Goal: Information Seeking & Learning: Check status

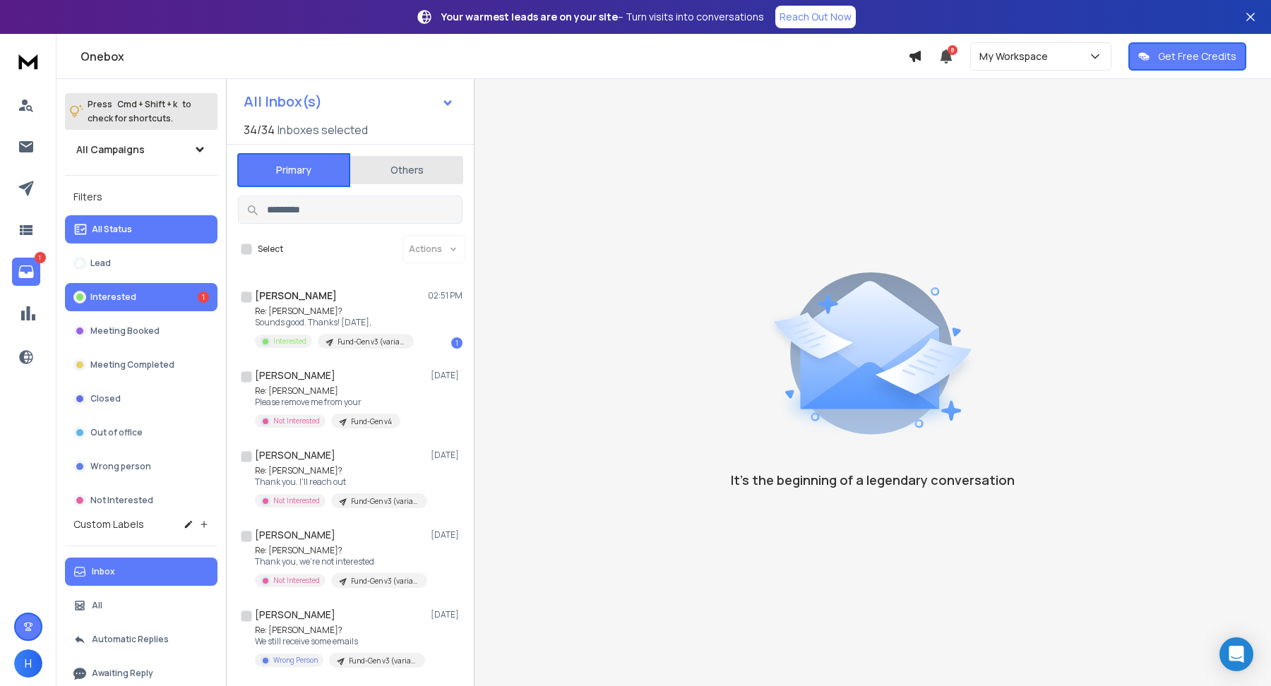
click at [145, 304] on button "Interested 1" at bounding box center [141, 297] width 153 height 28
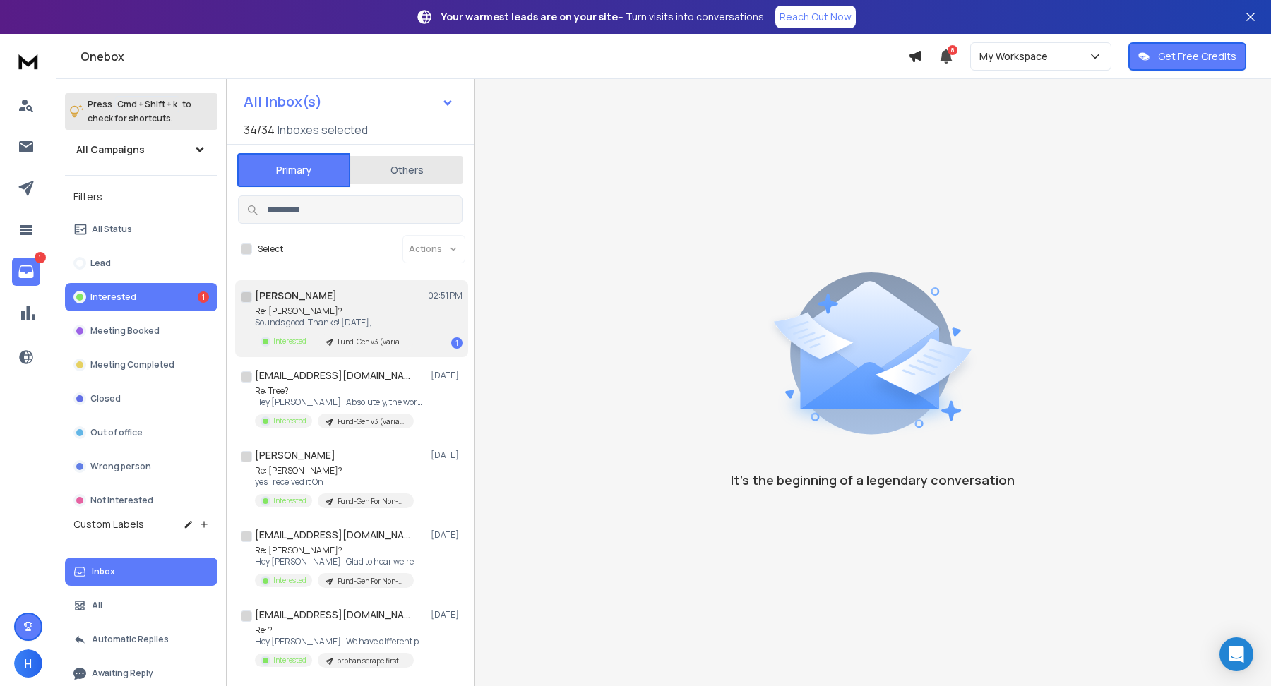
click at [409, 311] on p "Re: [PERSON_NAME]?" at bounding box center [334, 311] width 159 height 11
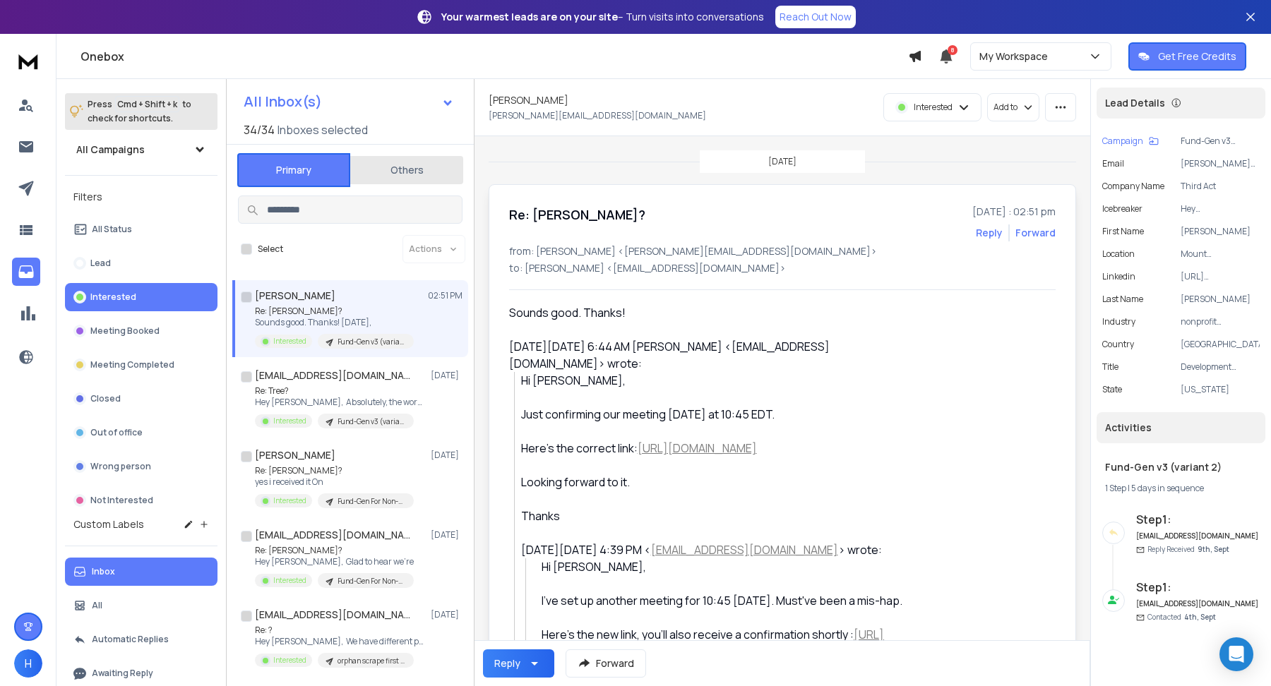
click at [953, 61] on icon at bounding box center [946, 56] width 14 height 14
click at [97, 596] on button "All" at bounding box center [141, 606] width 153 height 28
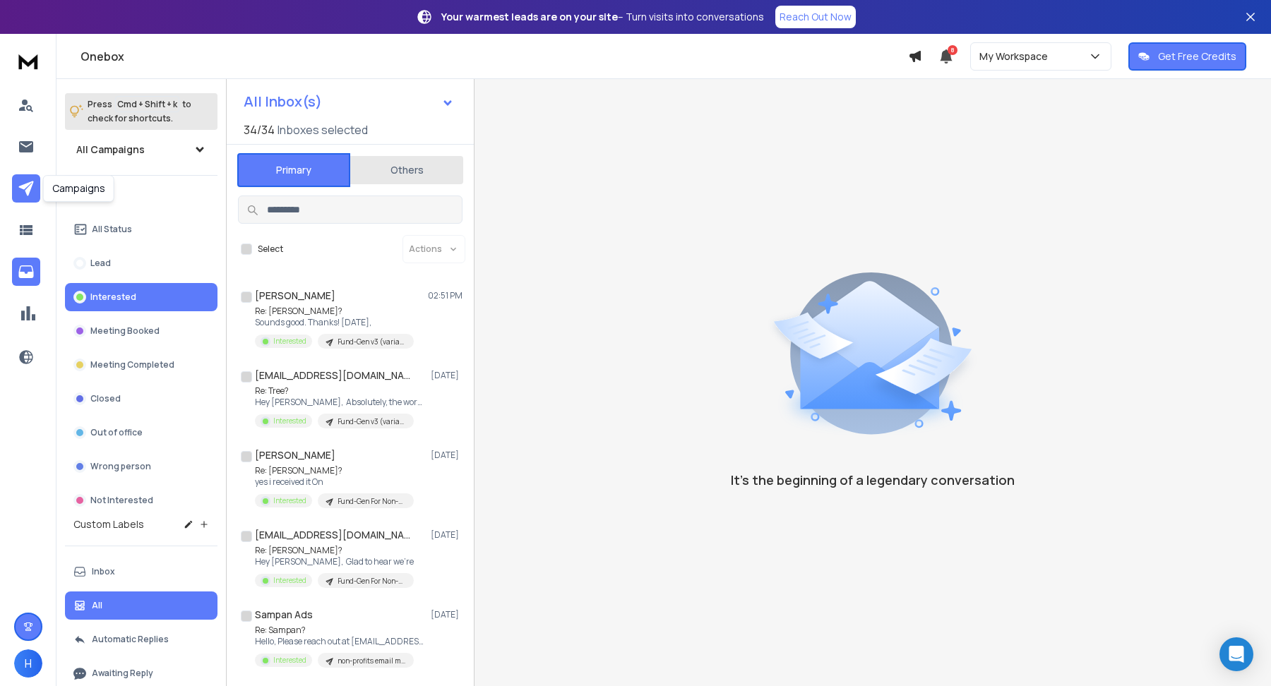
click at [12, 193] on link at bounding box center [26, 188] width 28 height 28
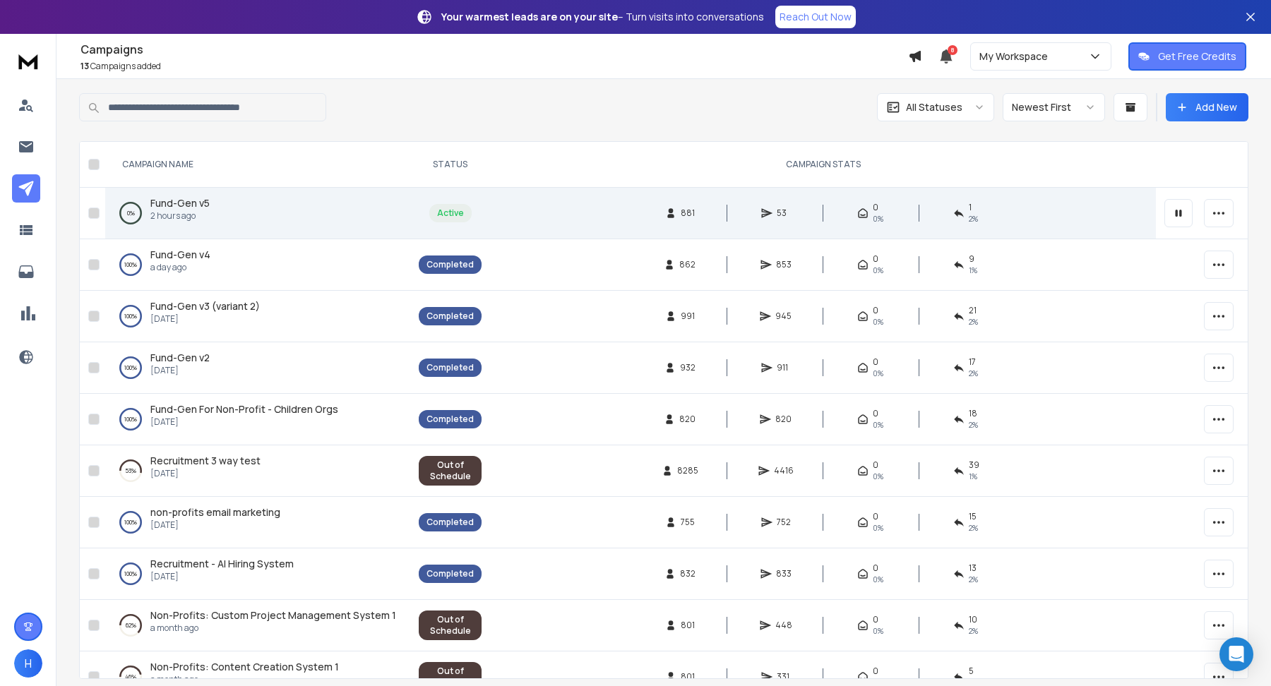
click at [647, 213] on div "881 53 0 0 % 1 2 %" at bounding box center [823, 213] width 353 height 23
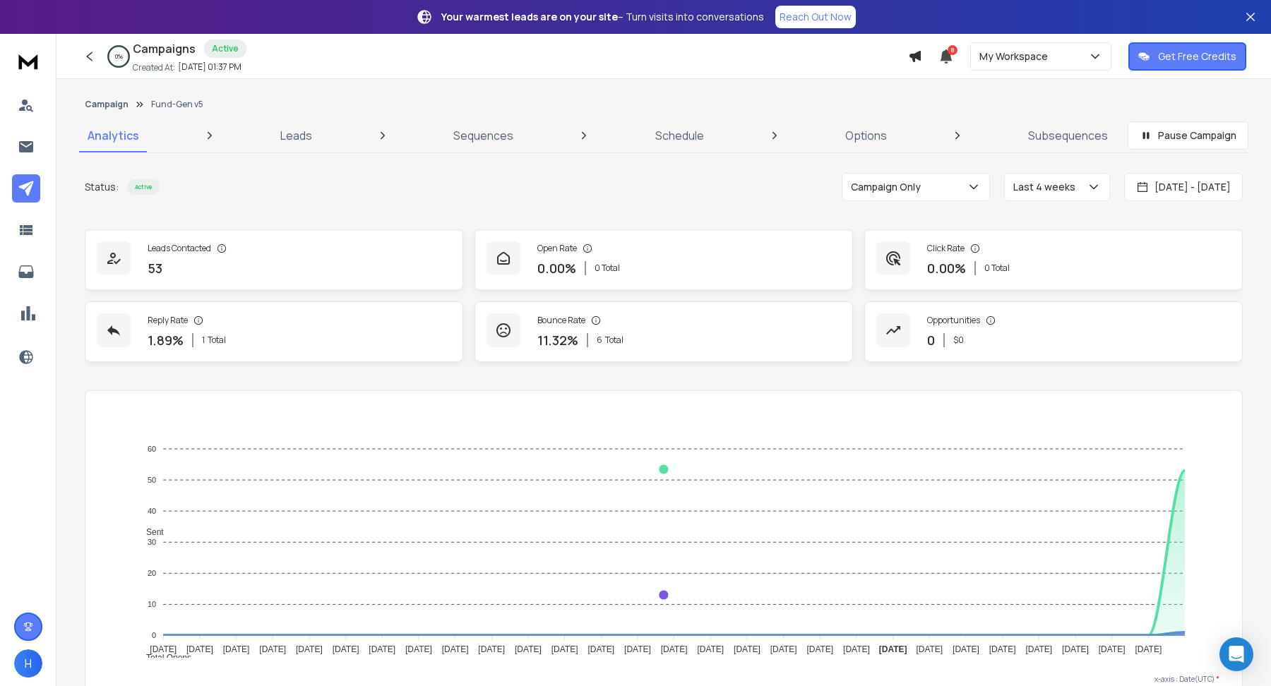
click at [265, 309] on link "Reply Rate 1.89 % 1 Total" at bounding box center [274, 332] width 379 height 61
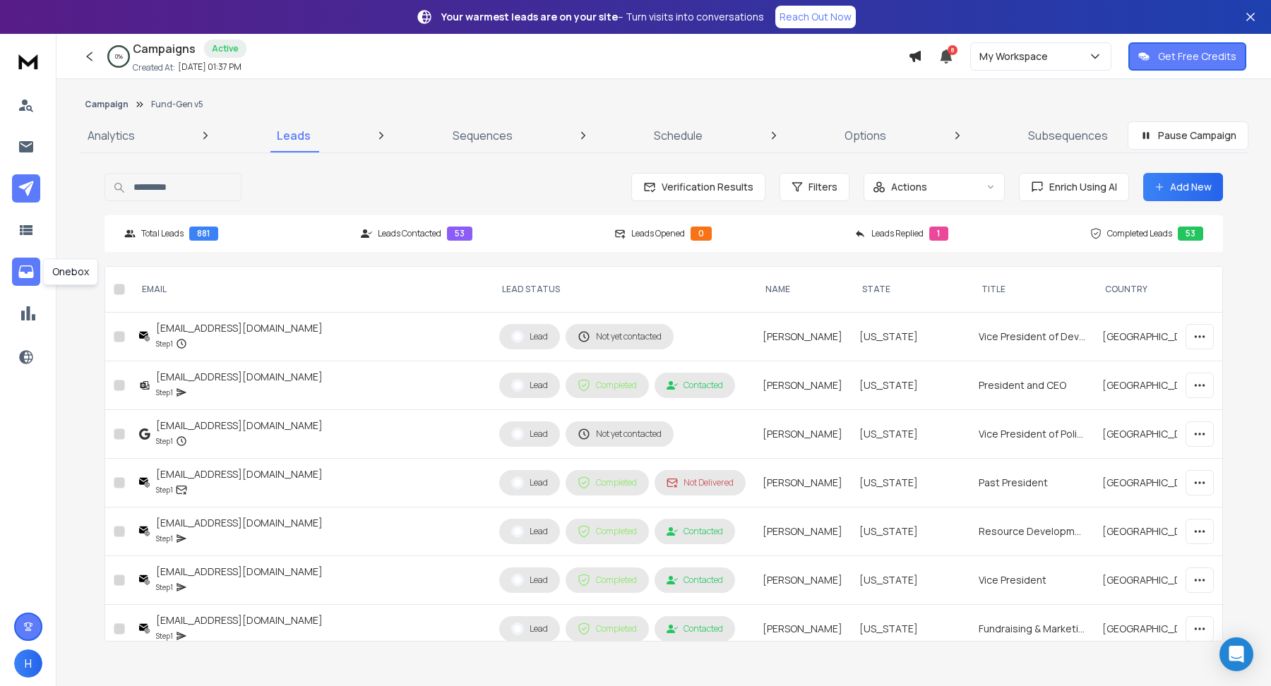
click at [29, 285] on link at bounding box center [26, 272] width 28 height 28
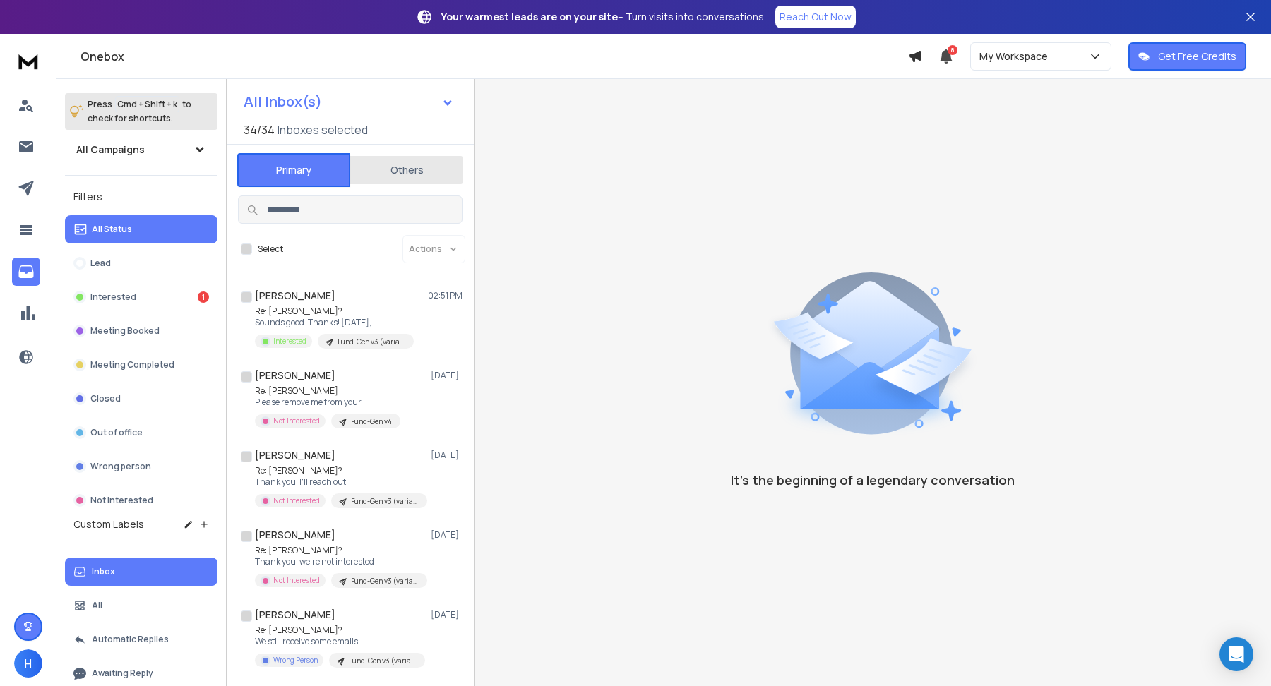
click at [159, 312] on div "All Status Lead Interested 1 Meeting Booked Meeting Completed Closed Out of off…" at bounding box center [141, 364] width 153 height 299
click at [156, 298] on button "Interested" at bounding box center [141, 297] width 153 height 28
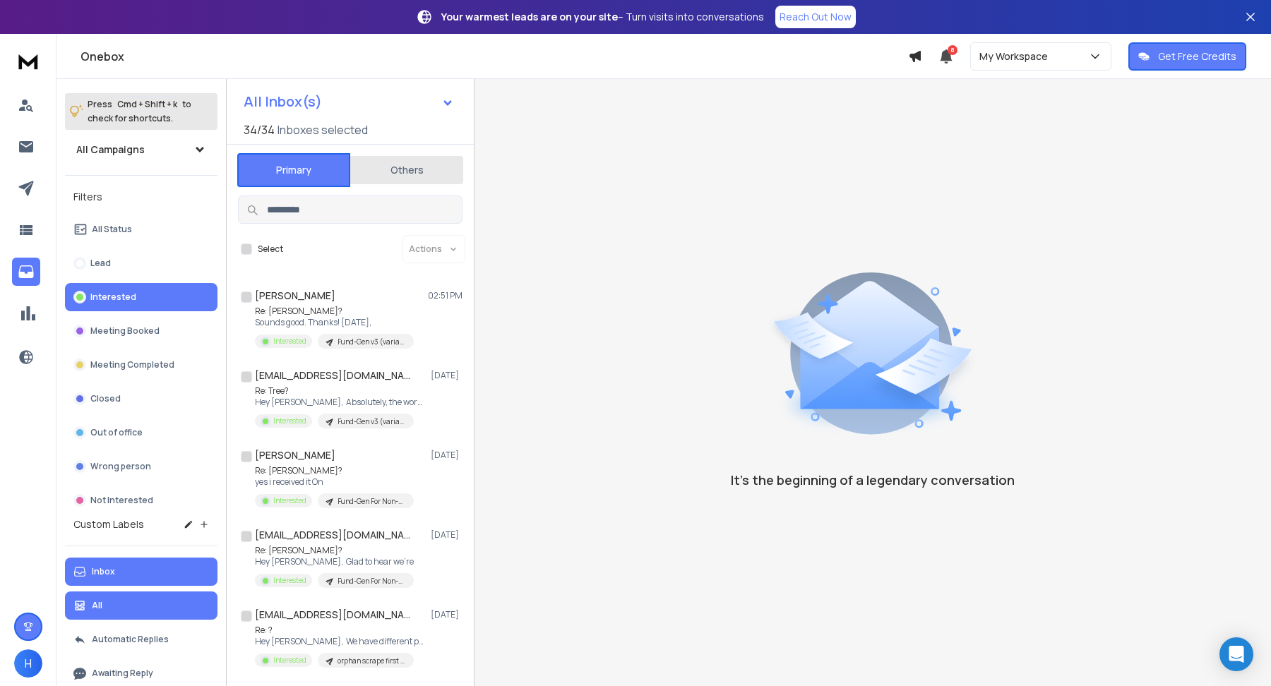
click at [151, 618] on button "All" at bounding box center [141, 606] width 153 height 28
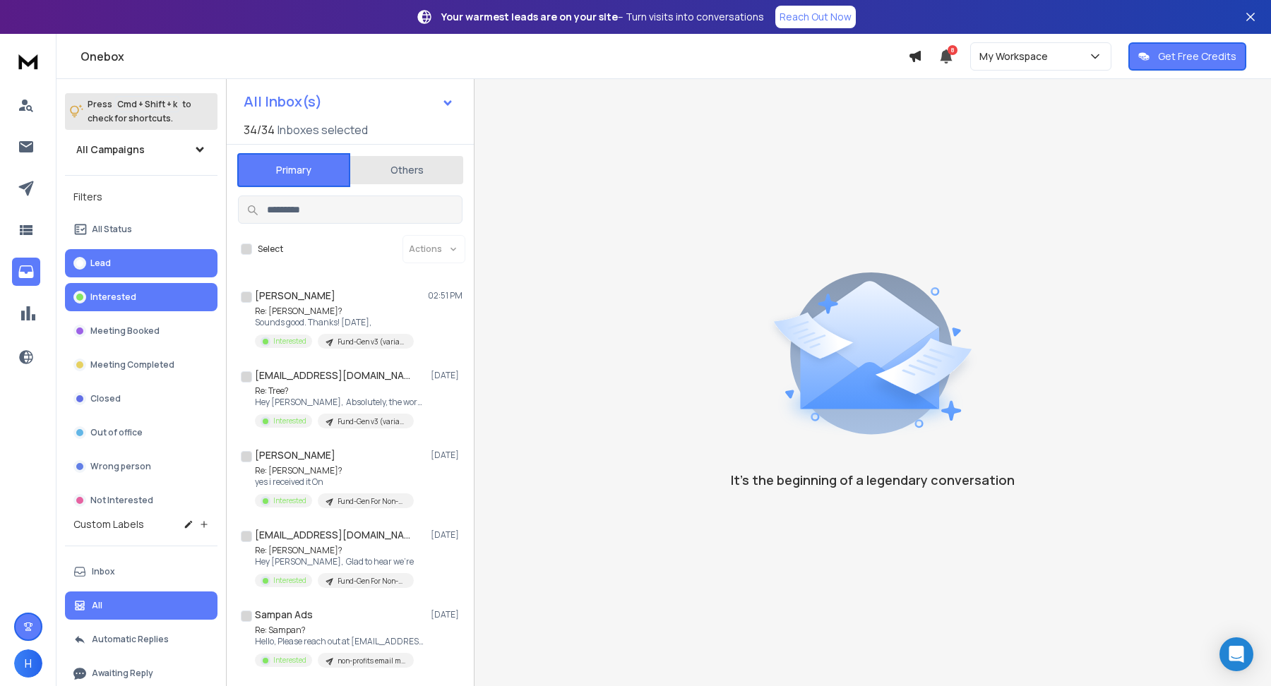
click at [165, 273] on button "Lead" at bounding box center [141, 263] width 153 height 28
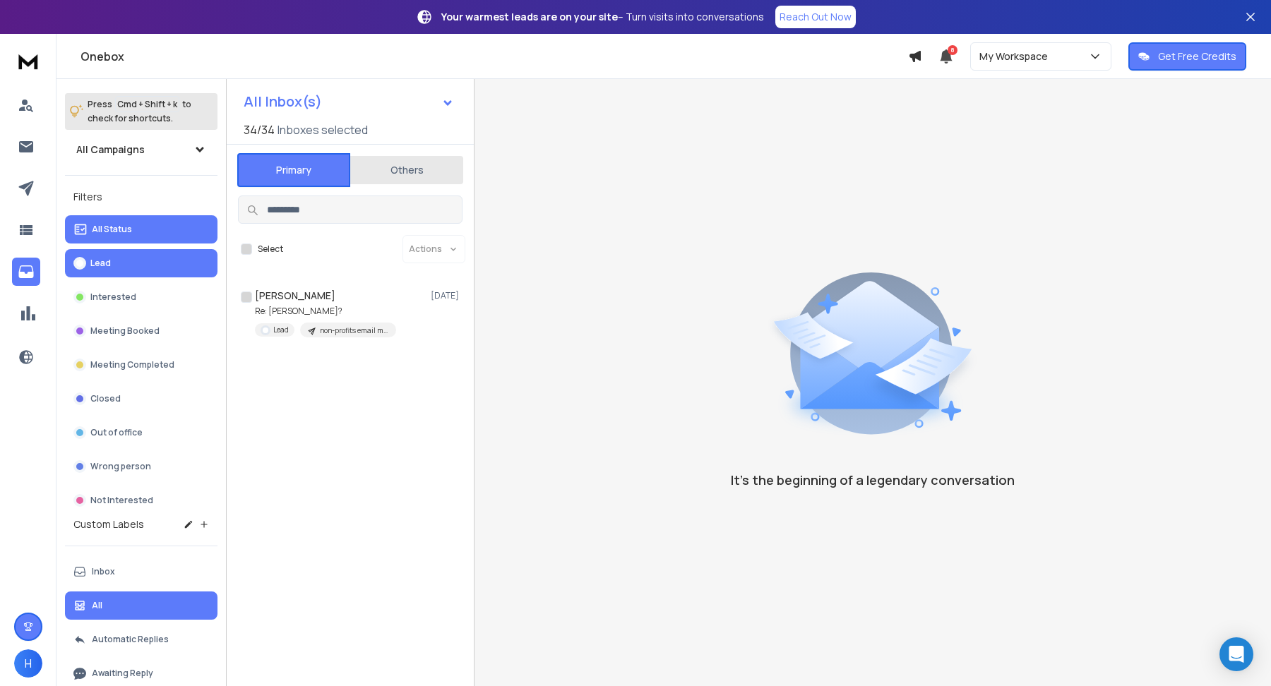
click at [162, 215] on button "All Status" at bounding box center [141, 229] width 153 height 28
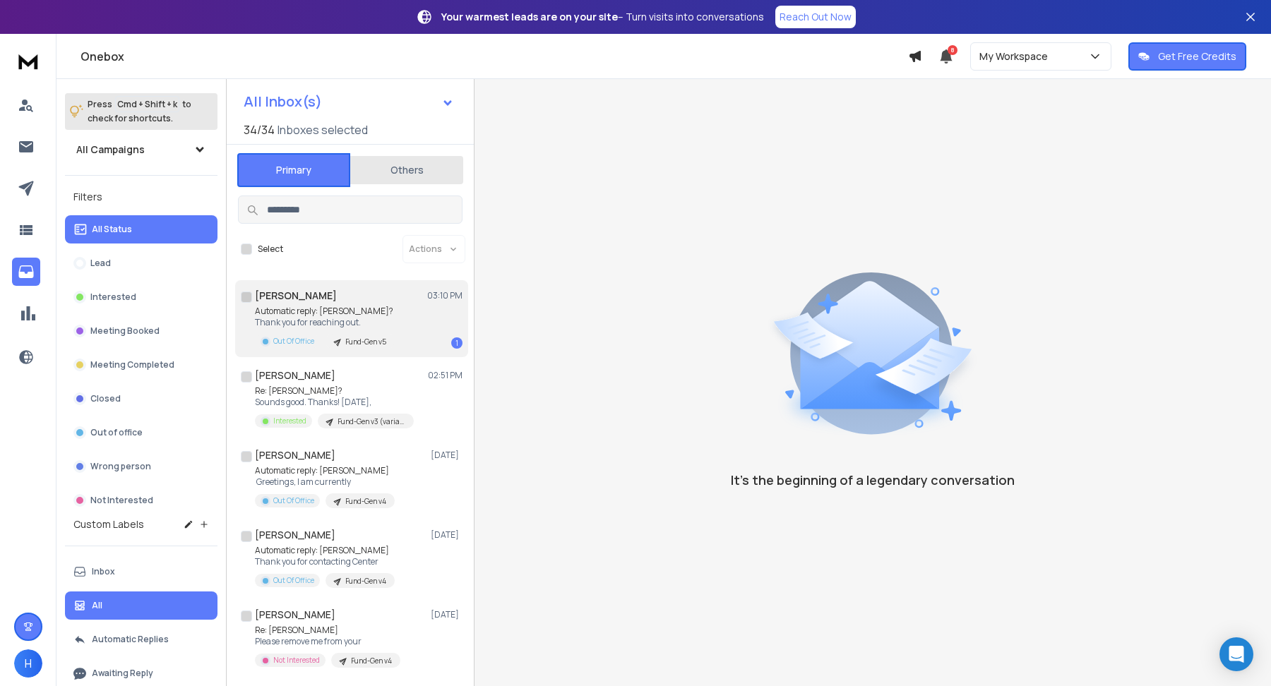
click at [414, 306] on div "Automatic reply: [PERSON_NAME]? Thank you for reaching out. Out Of Office Fund-…" at bounding box center [359, 327] width 208 height 43
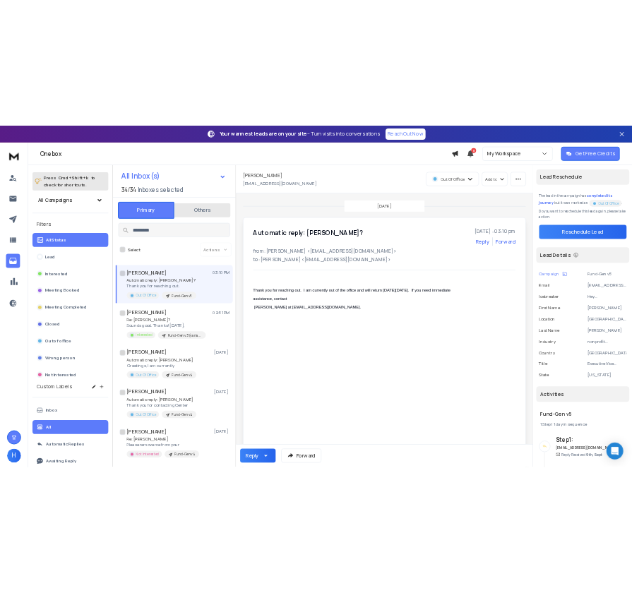
scroll to position [62, 0]
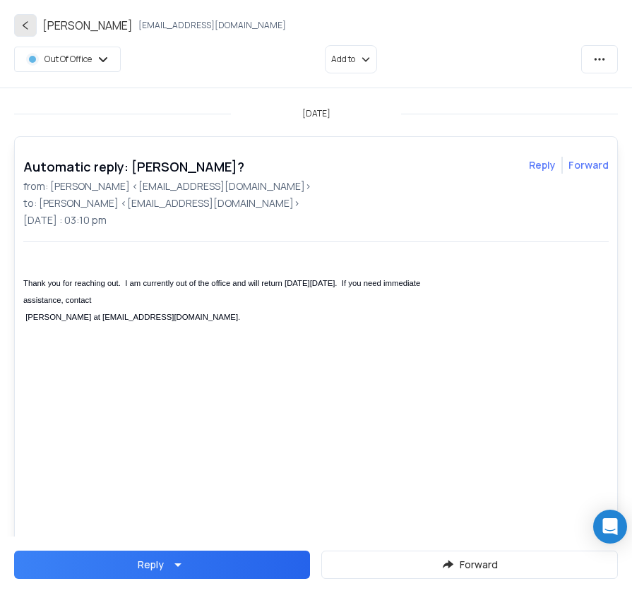
click at [28, 25] on icon at bounding box center [25, 25] width 11 height 11
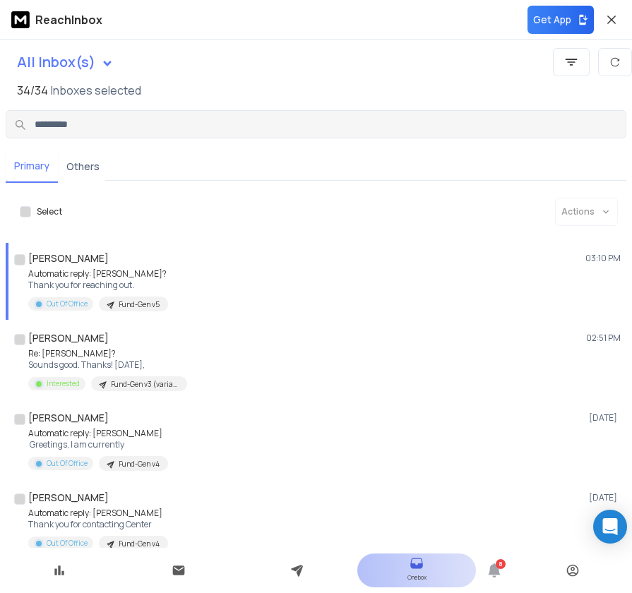
click at [357, 68] on div "All Inbox(s)" at bounding box center [316, 62] width 632 height 28
